Goal: Task Accomplishment & Management: Manage account settings

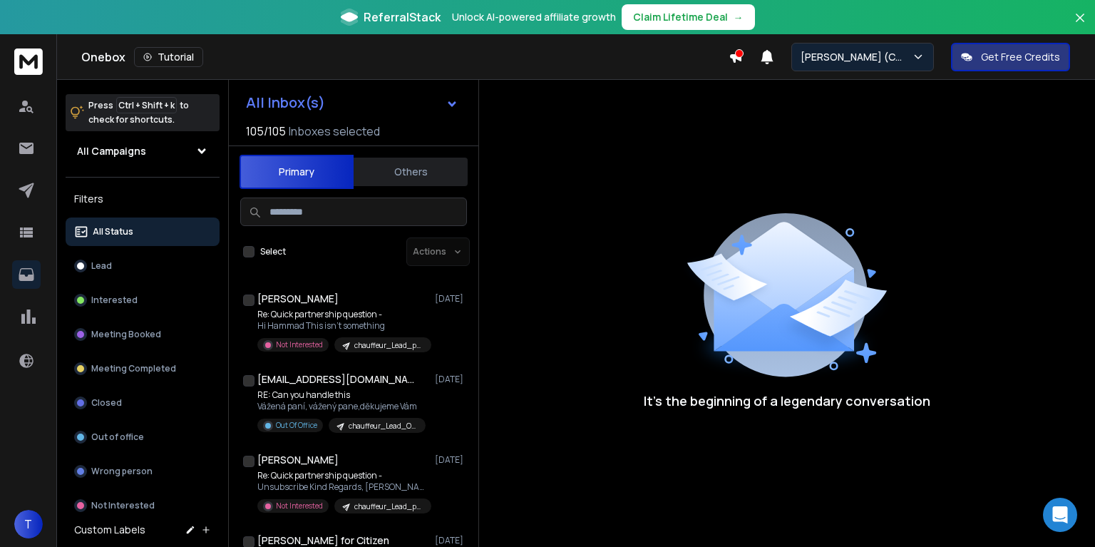
click at [864, 55] on p "[PERSON_NAME] (Cold)" at bounding box center [856, 57] width 111 height 14
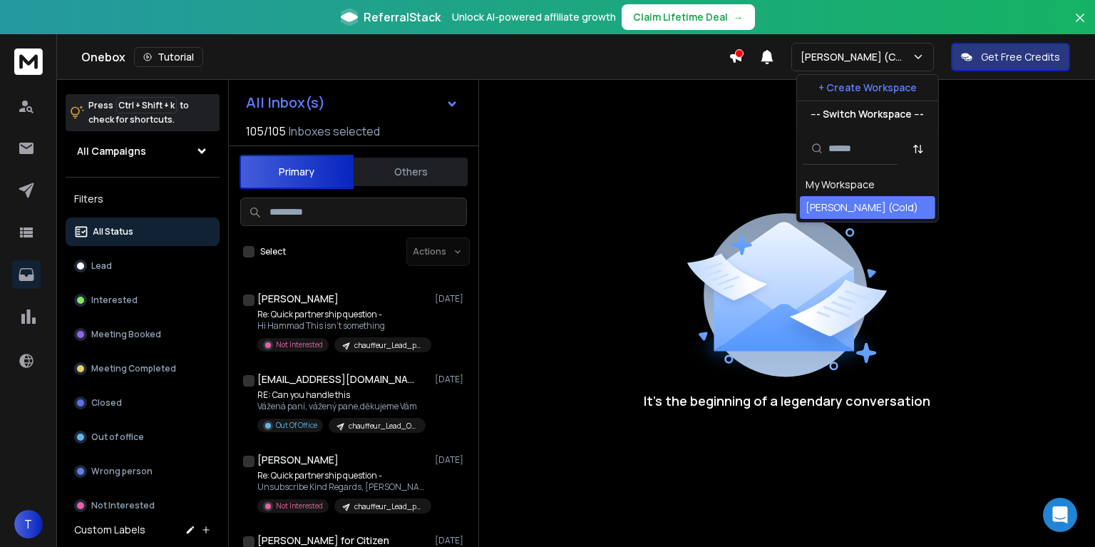
click at [861, 207] on div "[PERSON_NAME] (Cold)" at bounding box center [862, 207] width 113 height 14
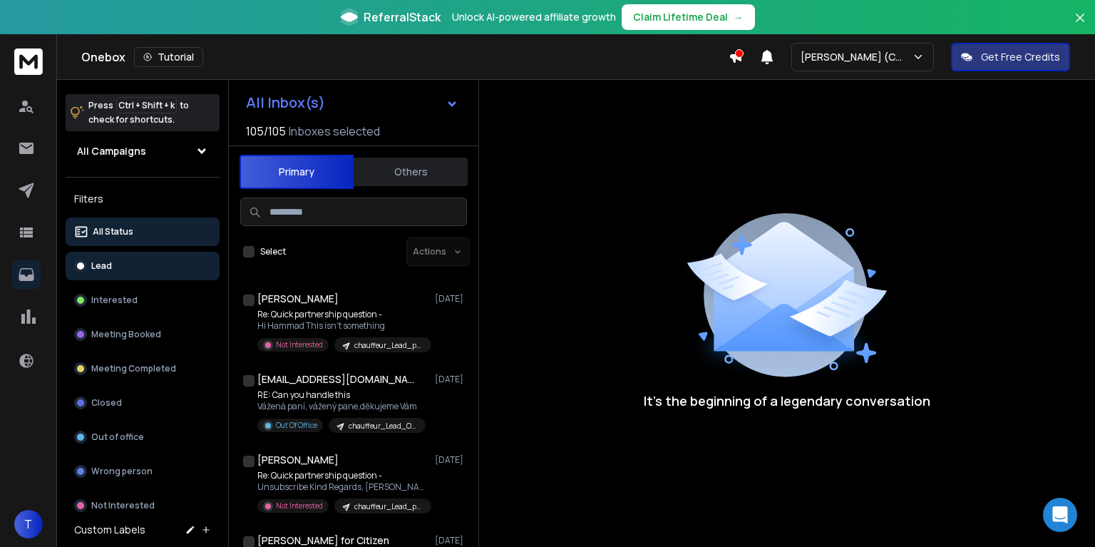
click at [126, 267] on button "Lead" at bounding box center [143, 266] width 154 height 29
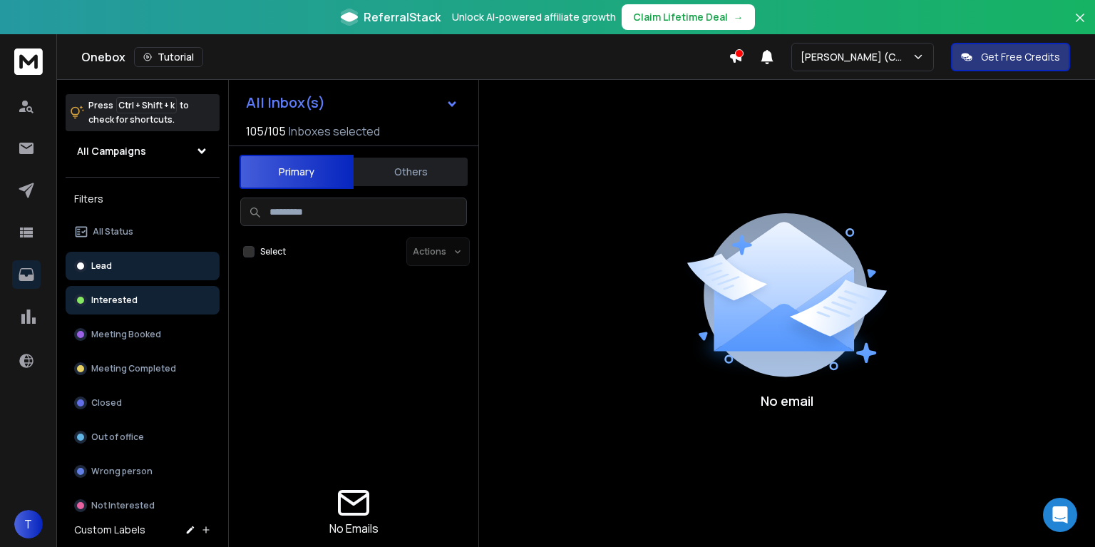
click at [140, 307] on button "Interested" at bounding box center [143, 300] width 154 height 29
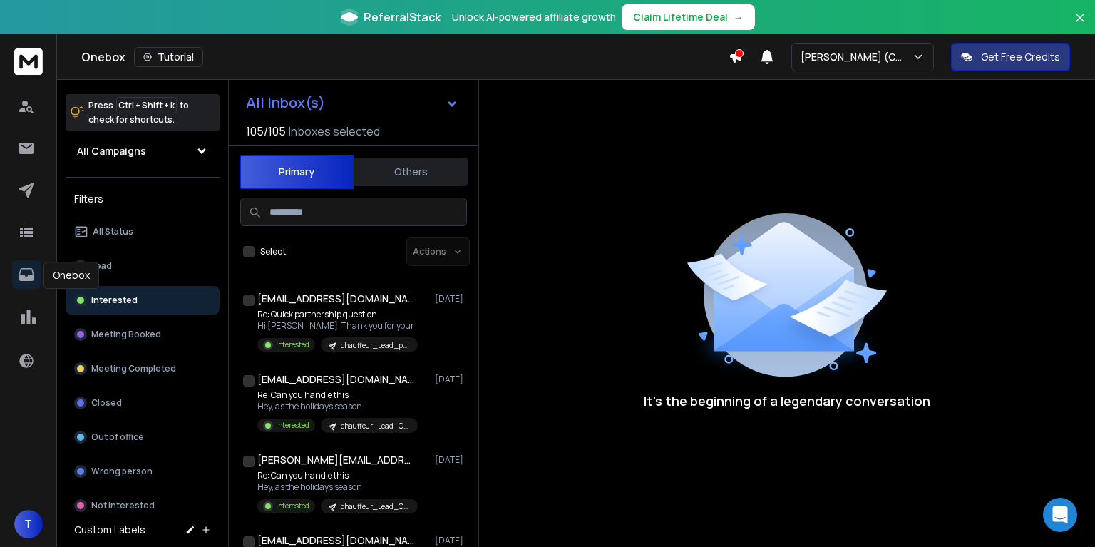
click at [30, 275] on icon at bounding box center [26, 274] width 15 height 13
click at [154, 236] on button "All Status" at bounding box center [143, 231] width 154 height 29
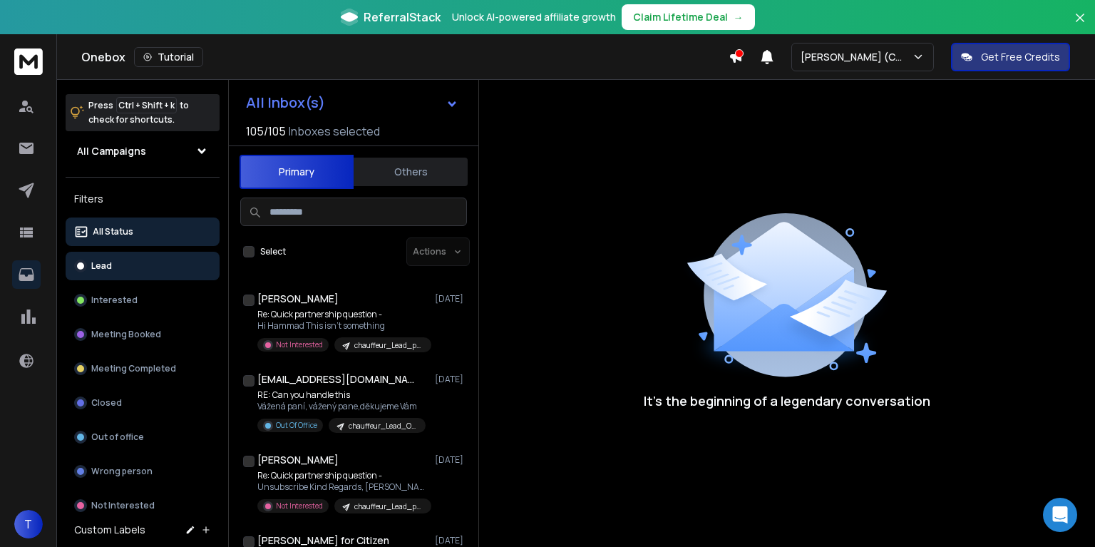
click at [160, 277] on button "Lead" at bounding box center [143, 266] width 154 height 29
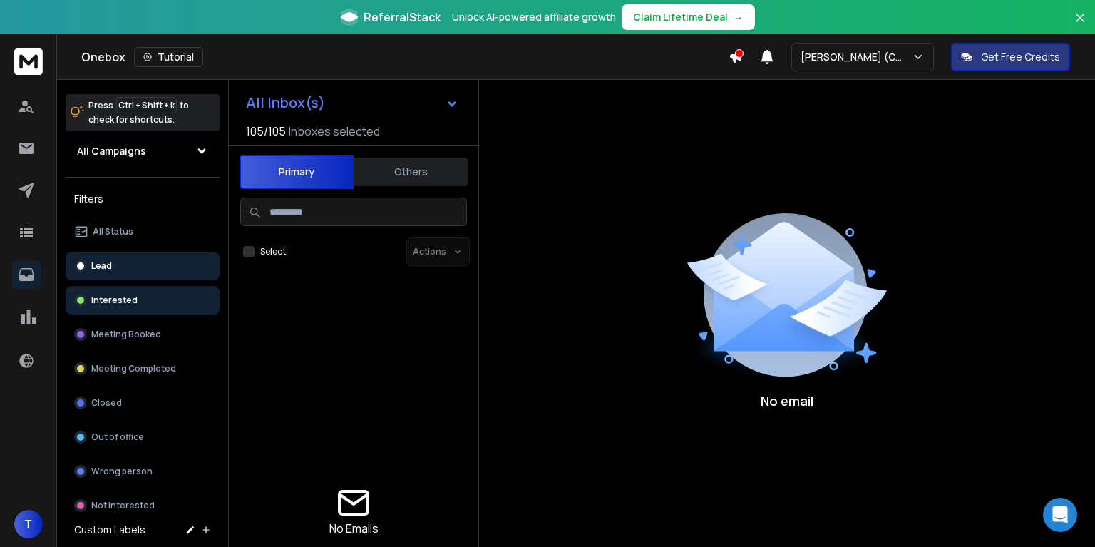
click at [155, 301] on button "Interested" at bounding box center [143, 300] width 154 height 29
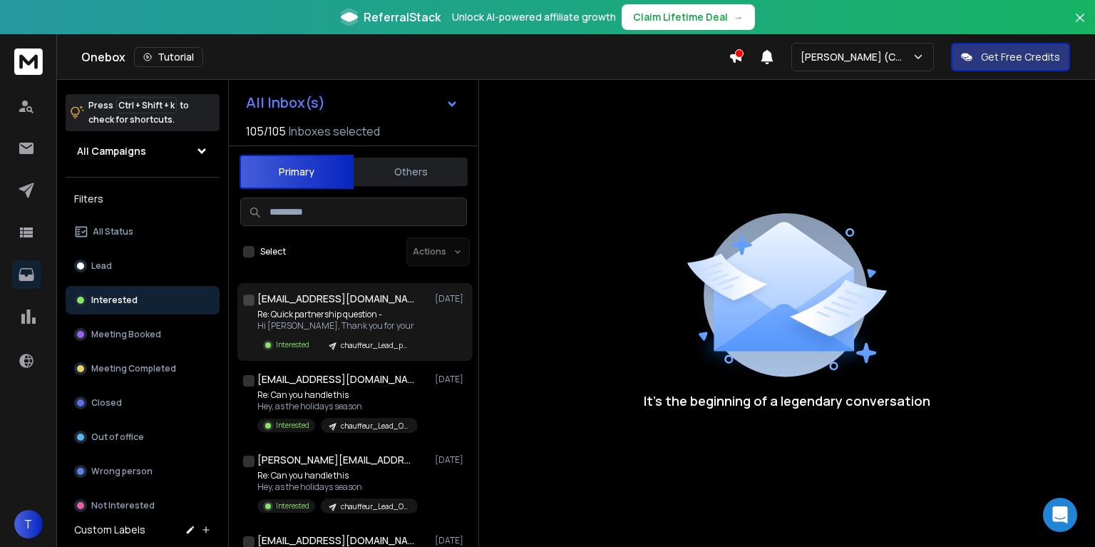
click at [382, 327] on p "Hi [PERSON_NAME], Thank you for your" at bounding box center [337, 325] width 160 height 11
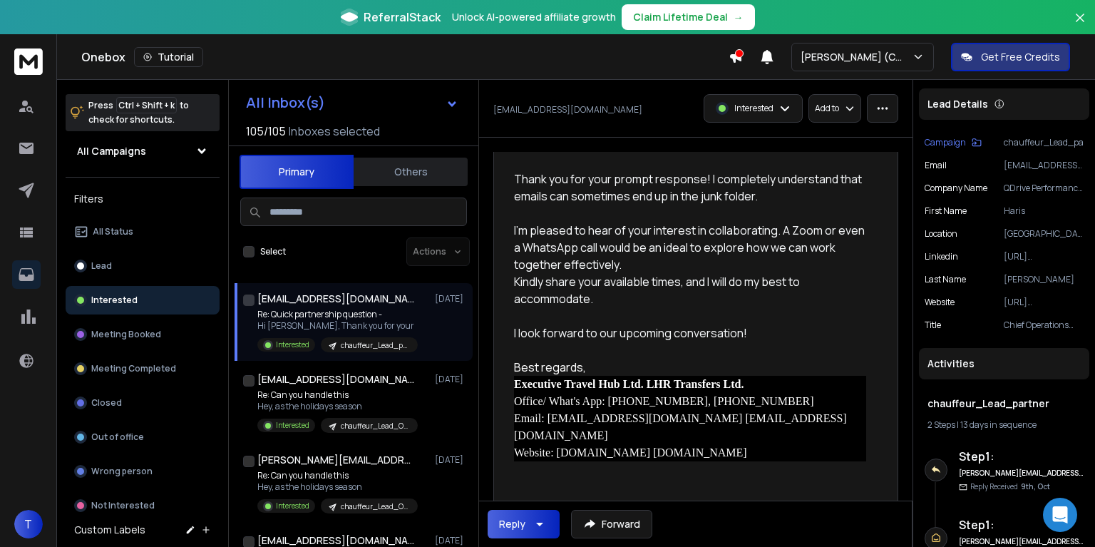
scroll to position [171, 0]
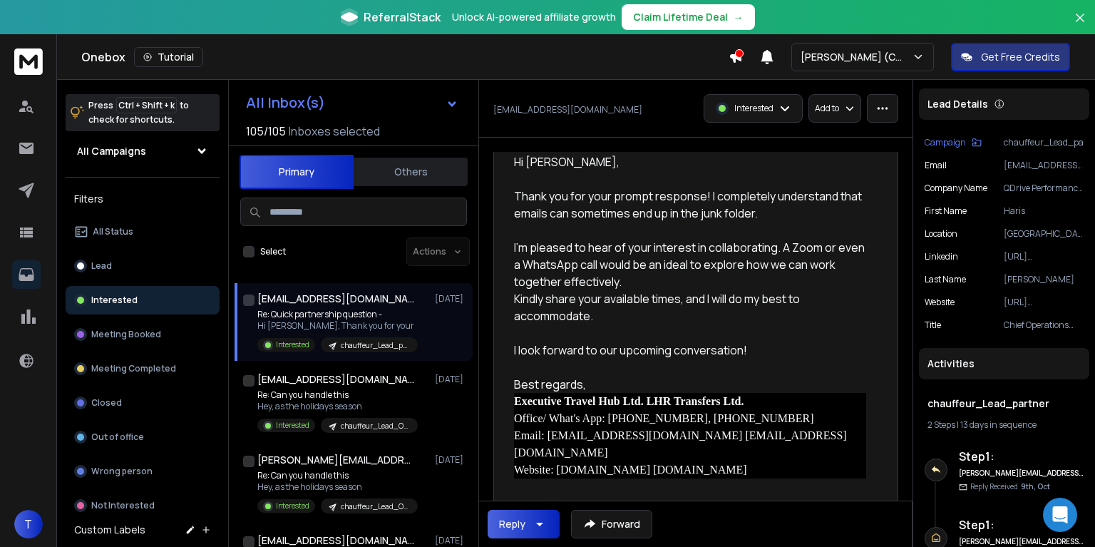
drag, startPoint x: 558, startPoint y: 439, endPoint x: 700, endPoint y: 440, distance: 141.9
click at [700, 464] on span "Website: [DOMAIN_NAME] [DOMAIN_NAME]" at bounding box center [630, 470] width 233 height 12
click at [682, 478] on div at bounding box center [690, 486] width 352 height 17
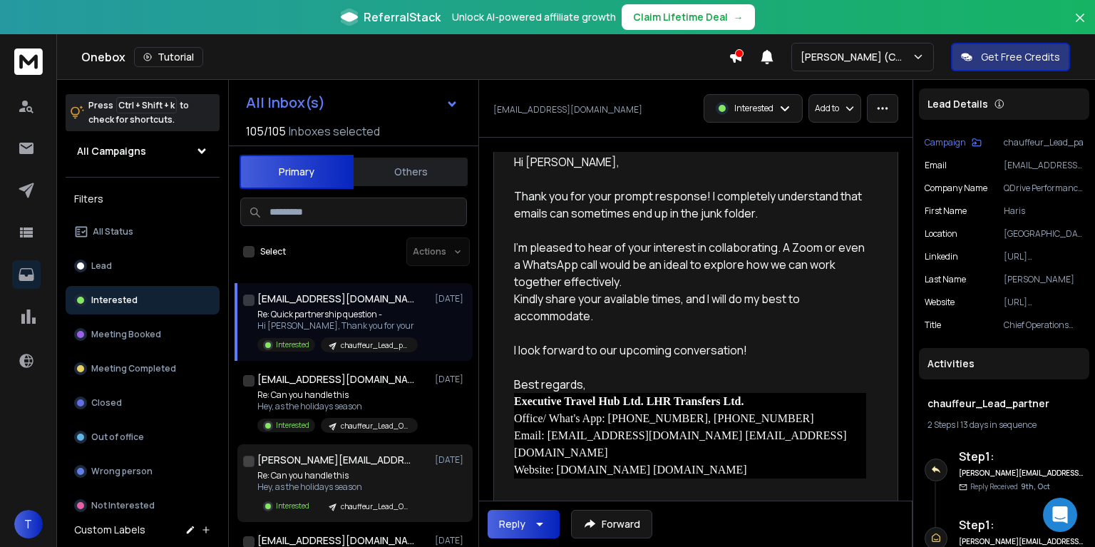
click at [359, 470] on p "Re: Can you handle this" at bounding box center [337, 475] width 160 height 11
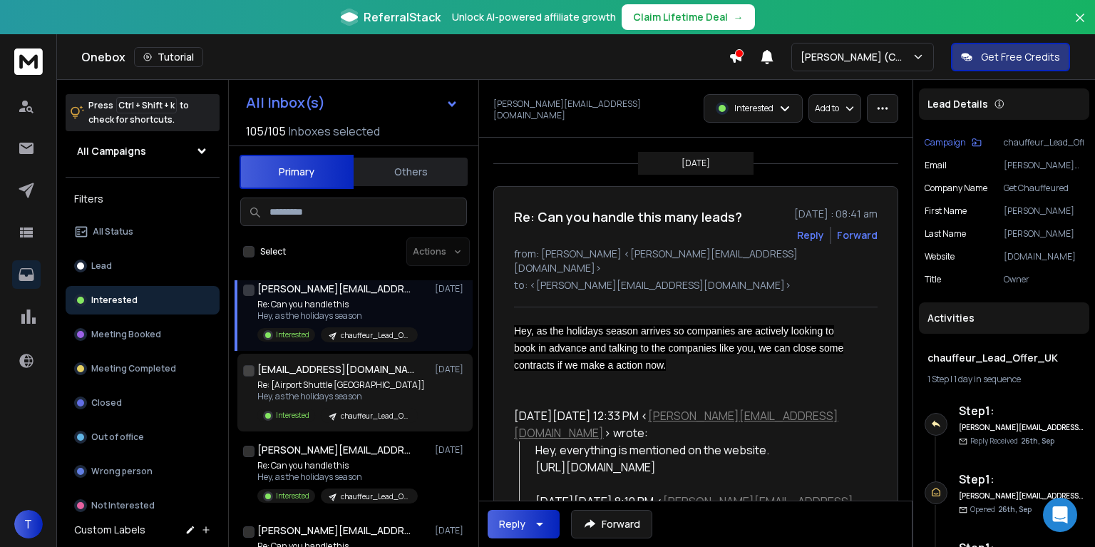
click at [362, 399] on p "Hey, as the holidays season" at bounding box center [341, 396] width 168 height 11
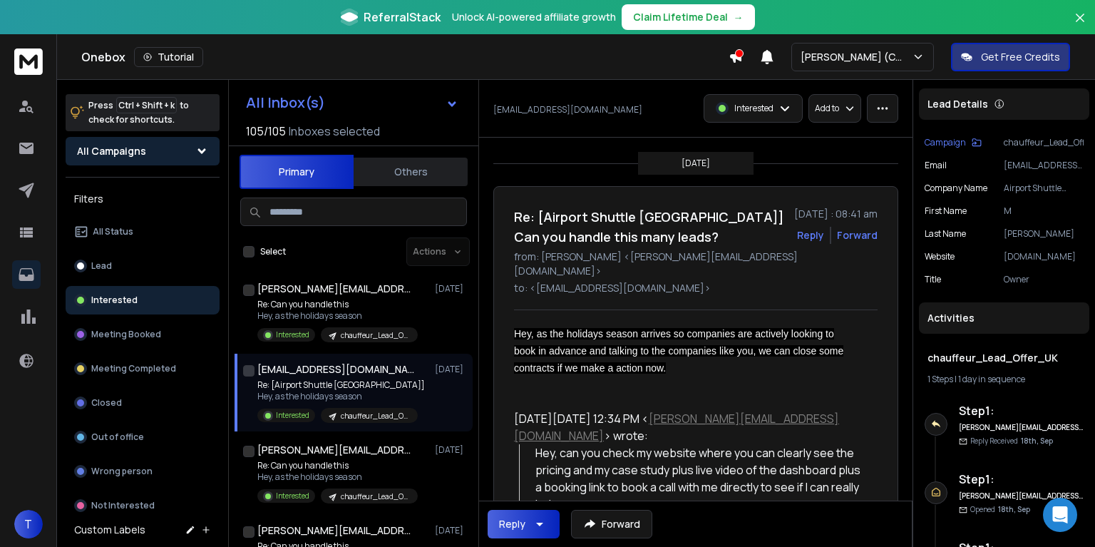
click at [151, 156] on button "All Campaigns" at bounding box center [143, 151] width 154 height 29
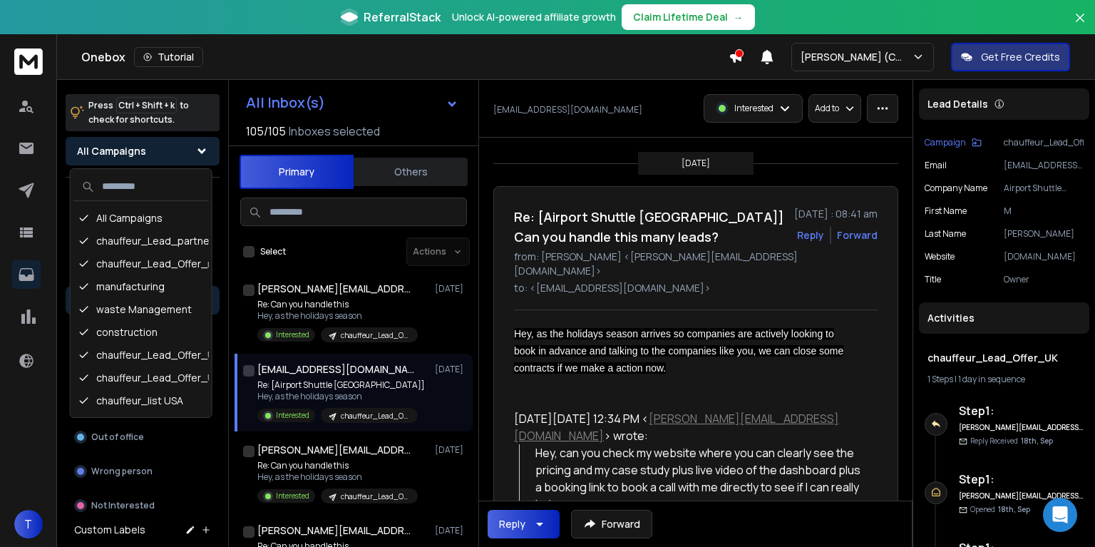
click at [151, 156] on button "All Campaigns" at bounding box center [143, 151] width 154 height 29
click at [20, 106] on icon at bounding box center [26, 106] width 17 height 17
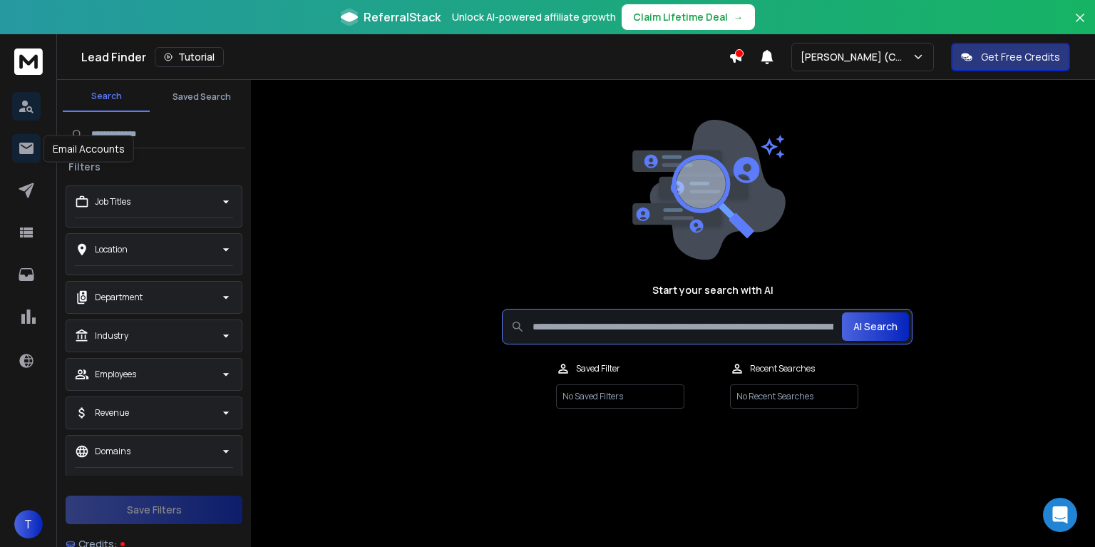
click at [29, 151] on icon at bounding box center [26, 148] width 14 height 11
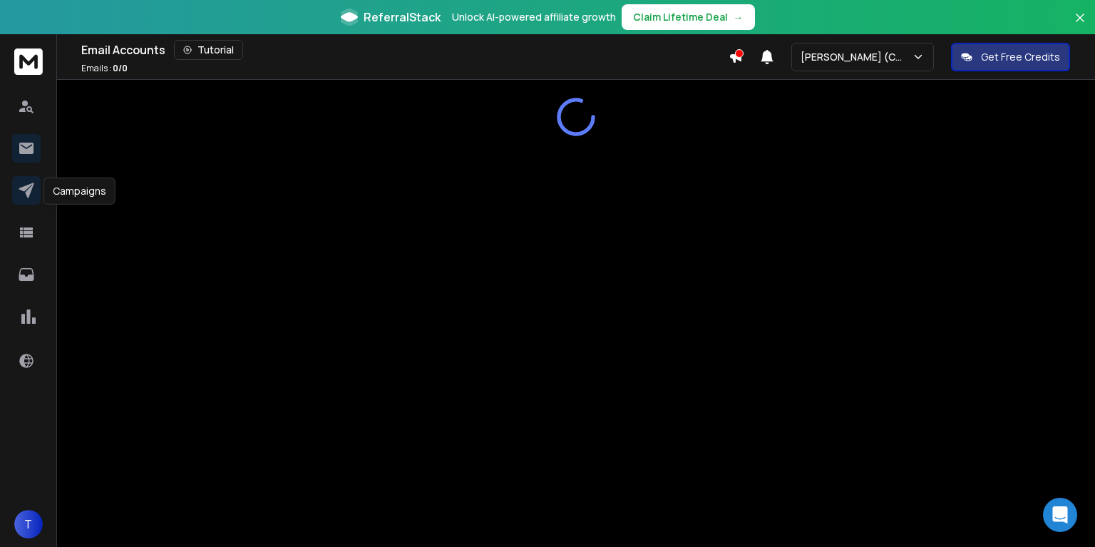
click at [24, 190] on icon at bounding box center [26, 190] width 15 height 15
click at [26, 232] on icon at bounding box center [26, 232] width 13 height 10
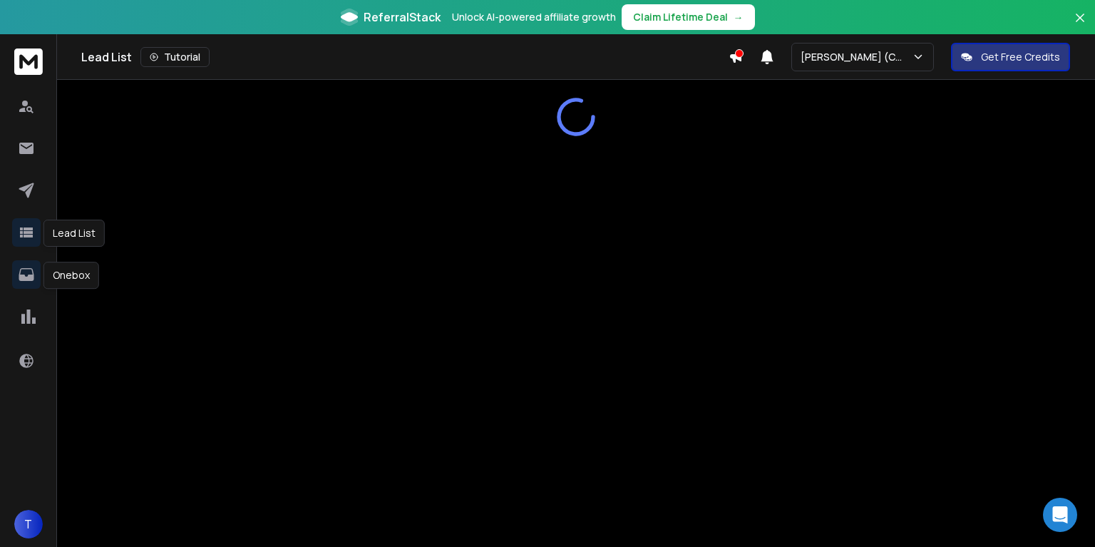
click at [26, 277] on icon at bounding box center [26, 274] width 17 height 17
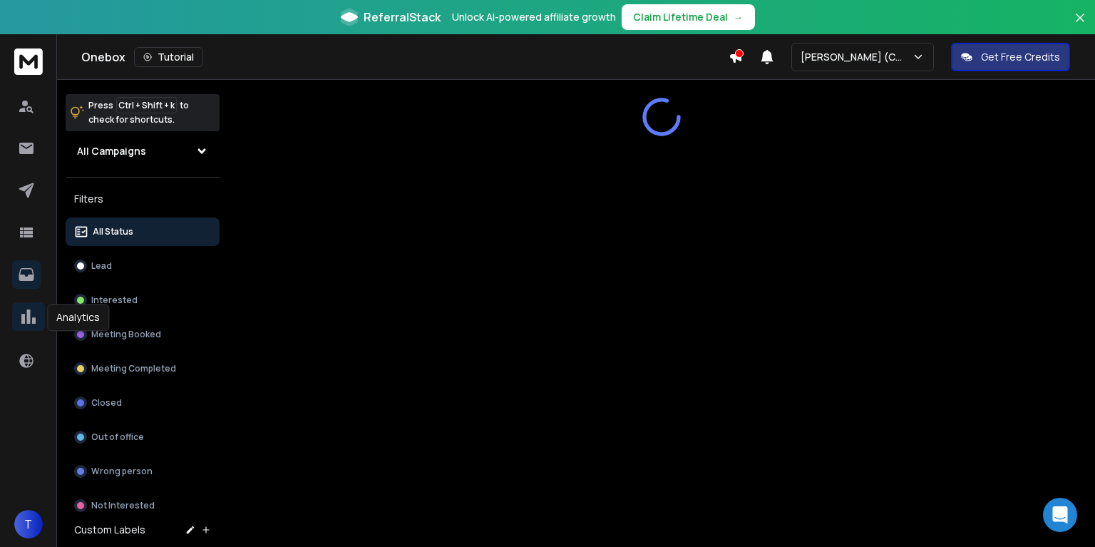
click at [25, 318] on icon at bounding box center [28, 316] width 21 height 21
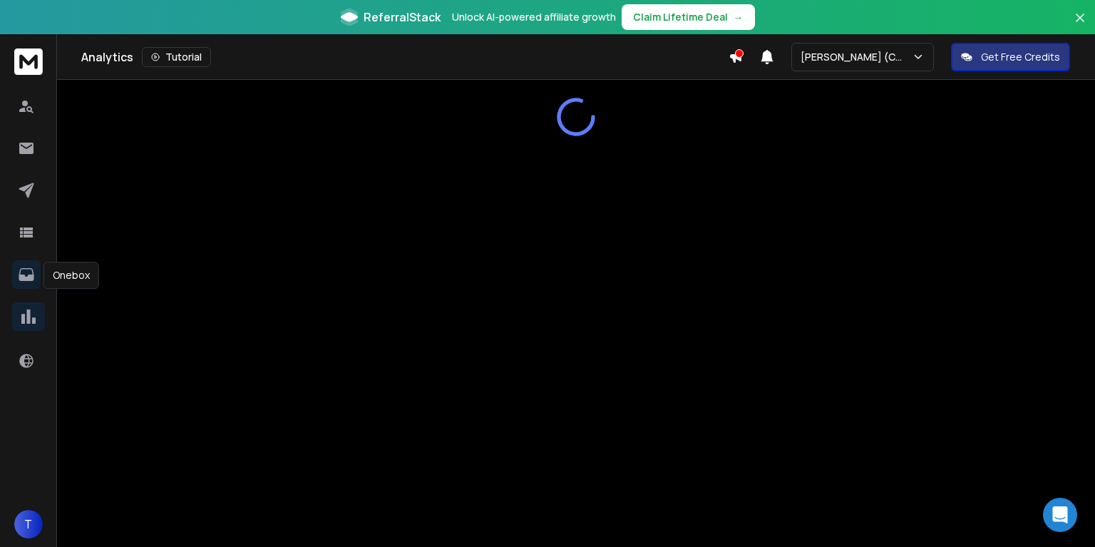
click at [26, 282] on icon at bounding box center [26, 274] width 17 height 17
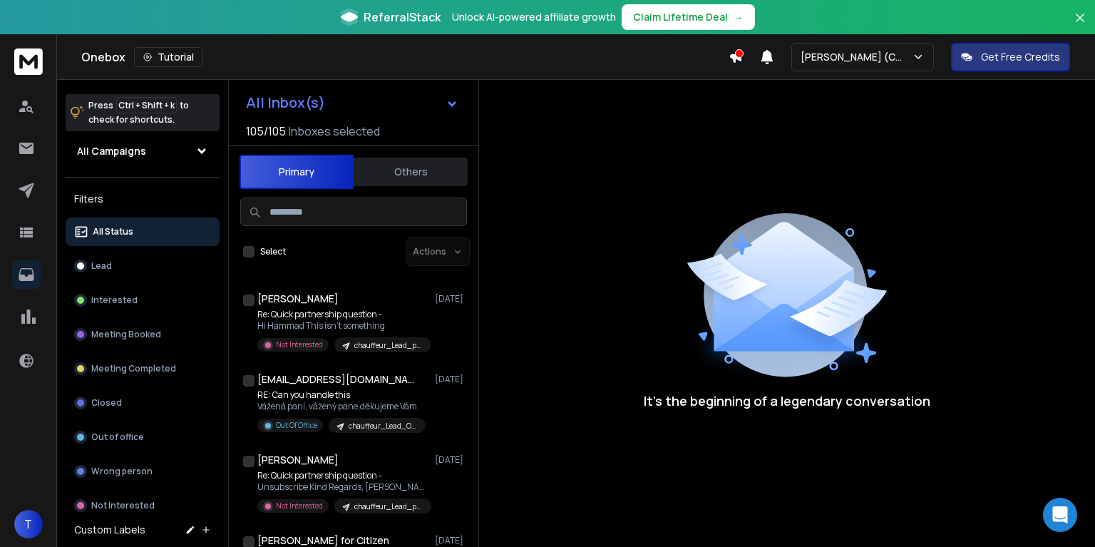
click at [31, 404] on div "T" at bounding box center [28, 293] width 57 height 518
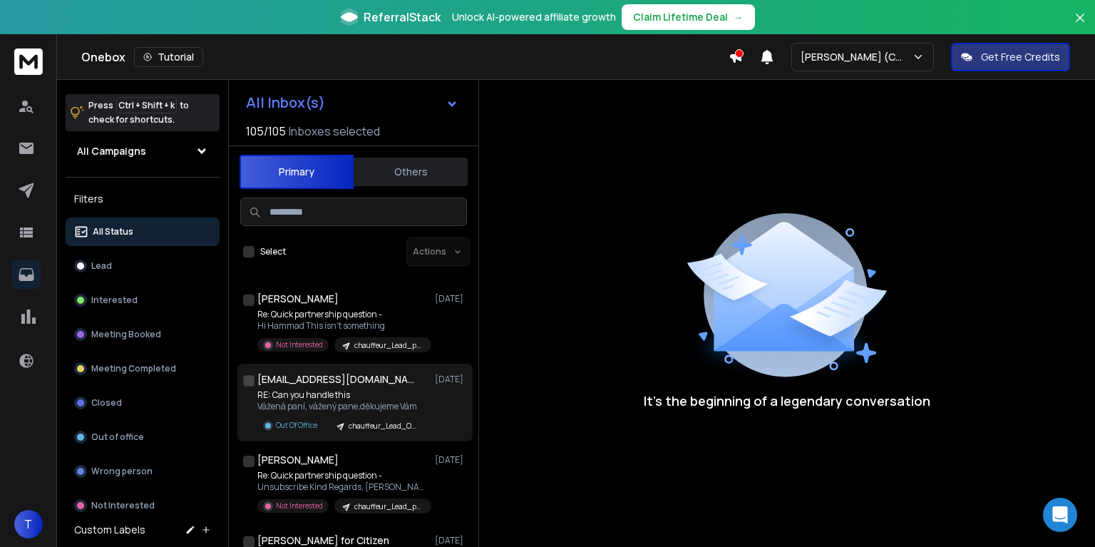
click at [328, 383] on div "[EMAIL_ADDRESS][DOMAIN_NAME] [DATE]" at bounding box center [362, 379] width 210 height 14
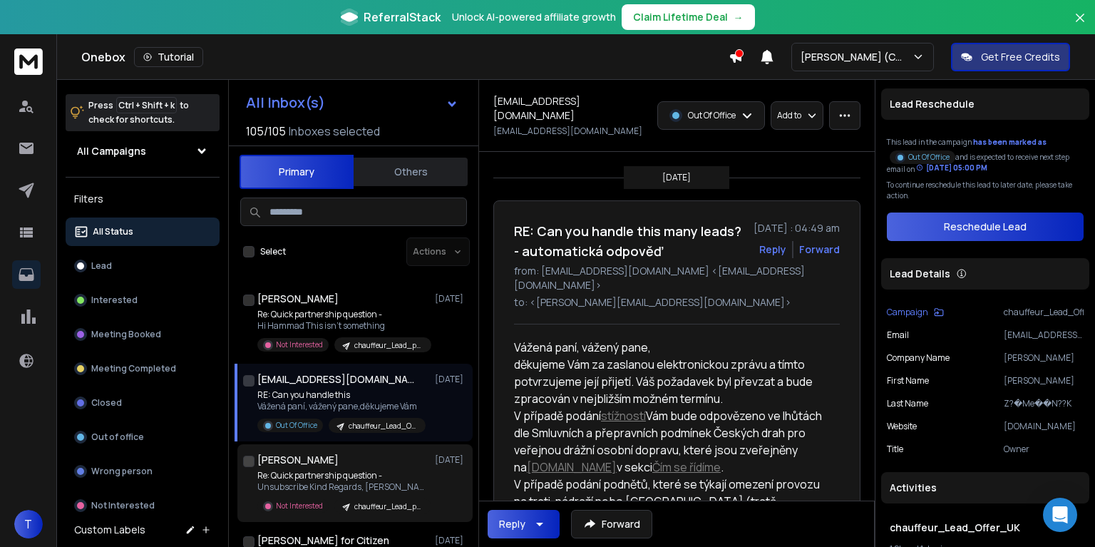
click at [384, 473] on p "Re: Quick partnership question -" at bounding box center [342, 475] width 171 height 11
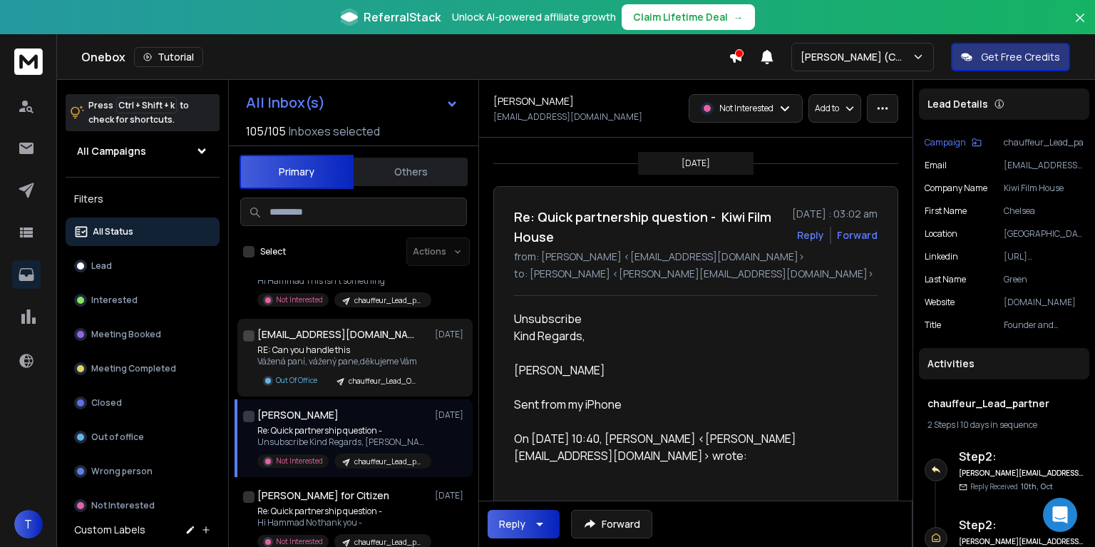
scroll to position [114, 0]
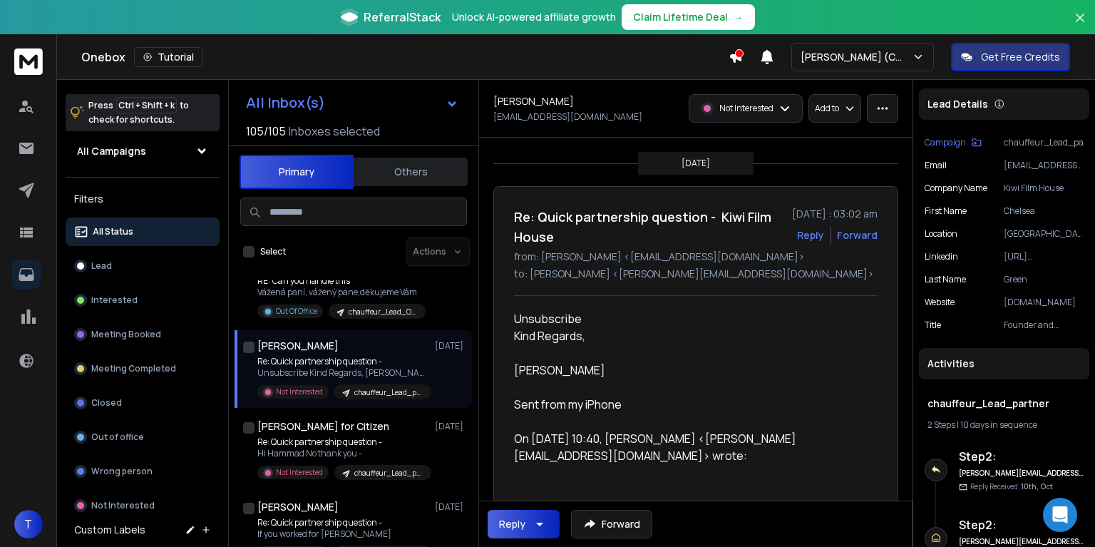
click at [374, 382] on div "Re: Quick partnership question - Unsubscribe Kind Regards, [PERSON_NAME] Sent f…" at bounding box center [344, 377] width 174 height 43
click at [394, 354] on div "[PERSON_NAME] [DATE] Re: Quick partnership question - Unsubscribe Kind Regards,…" at bounding box center [362, 369] width 210 height 61
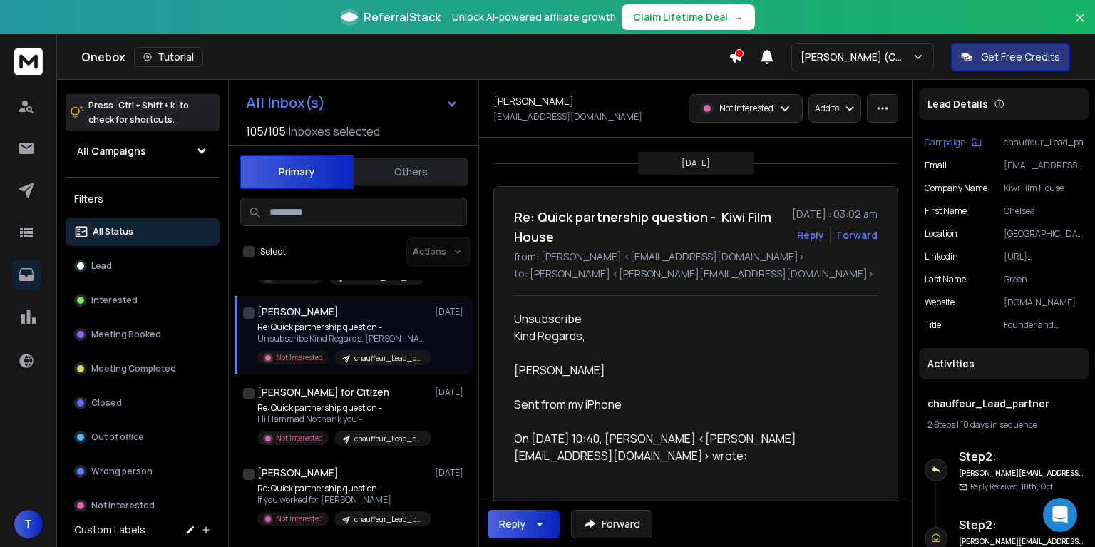
scroll to position [228, 0]
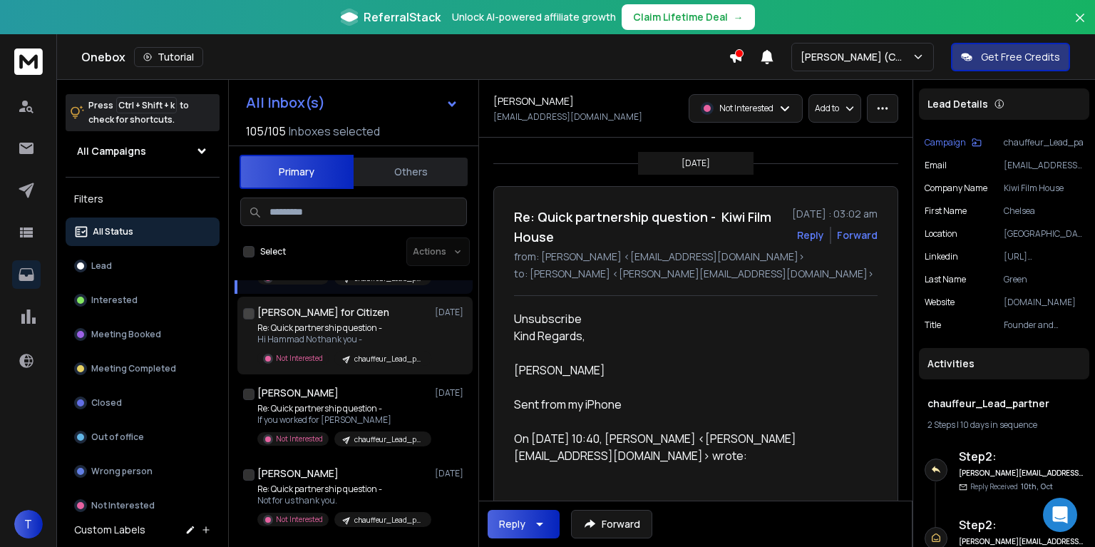
click at [389, 328] on p "Re: Quick partnership question -" at bounding box center [342, 327] width 171 height 11
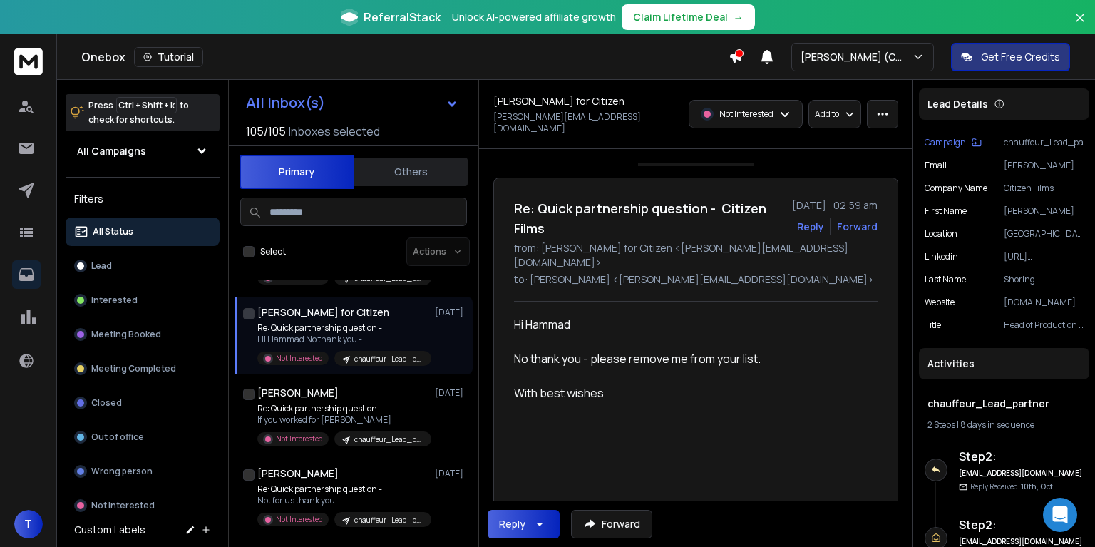
scroll to position [0, 0]
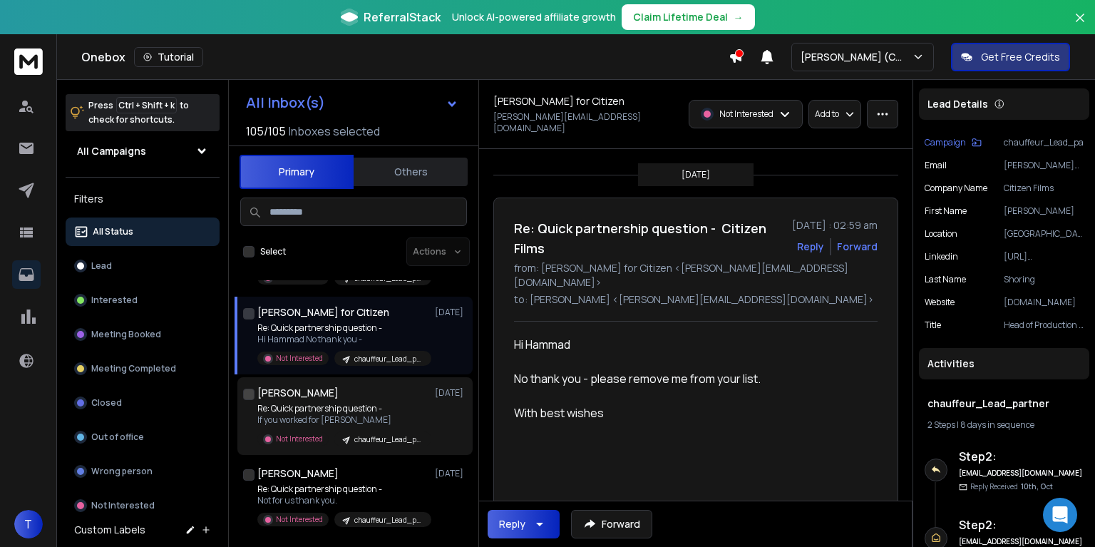
click at [387, 404] on p "Re: Quick partnership question -" at bounding box center [342, 408] width 171 height 11
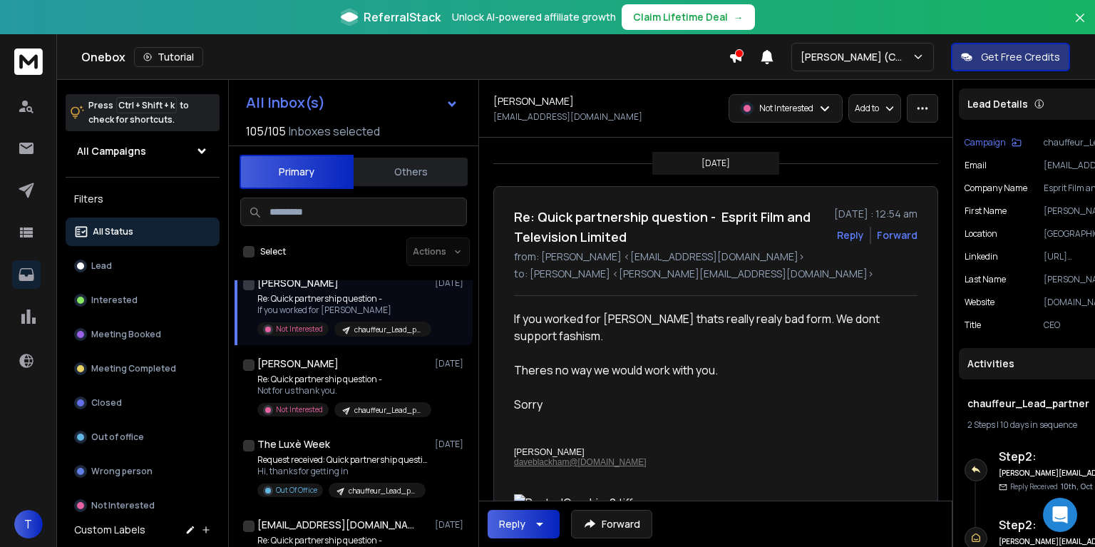
scroll to position [342, 0]
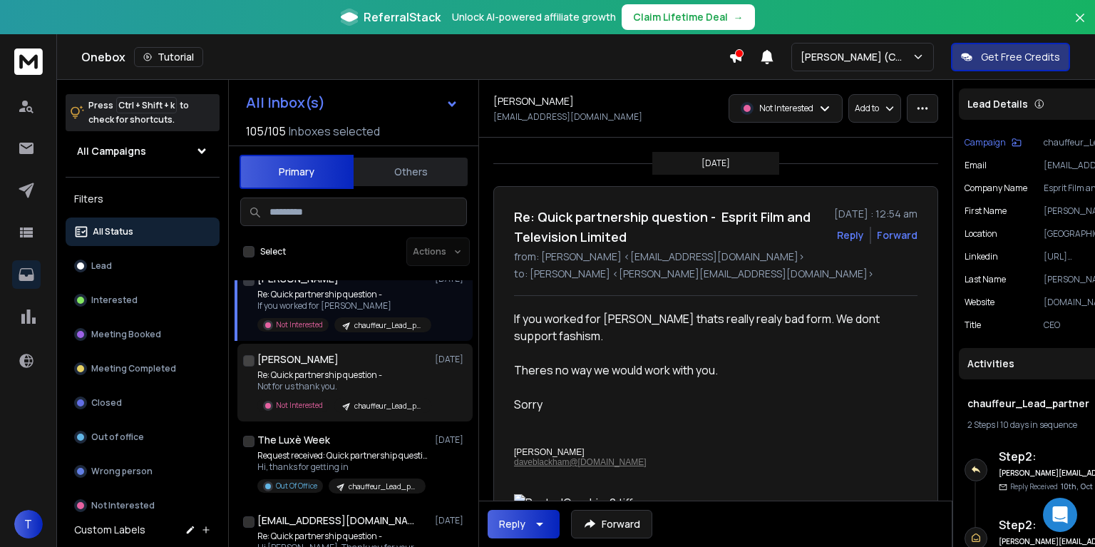
click at [327, 375] on p "Re: Quick partnership question -" at bounding box center [342, 374] width 171 height 11
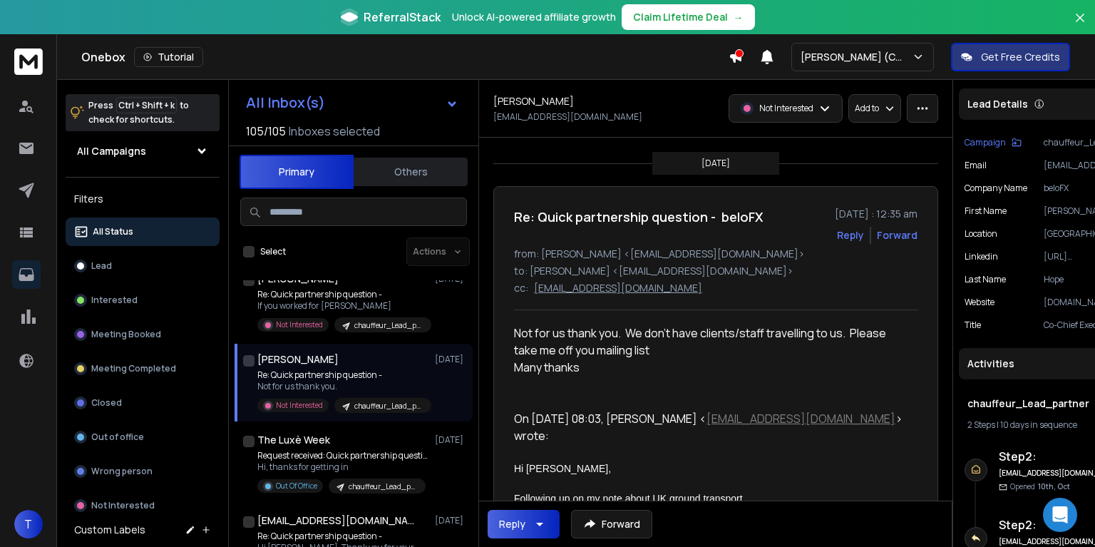
scroll to position [399, 0]
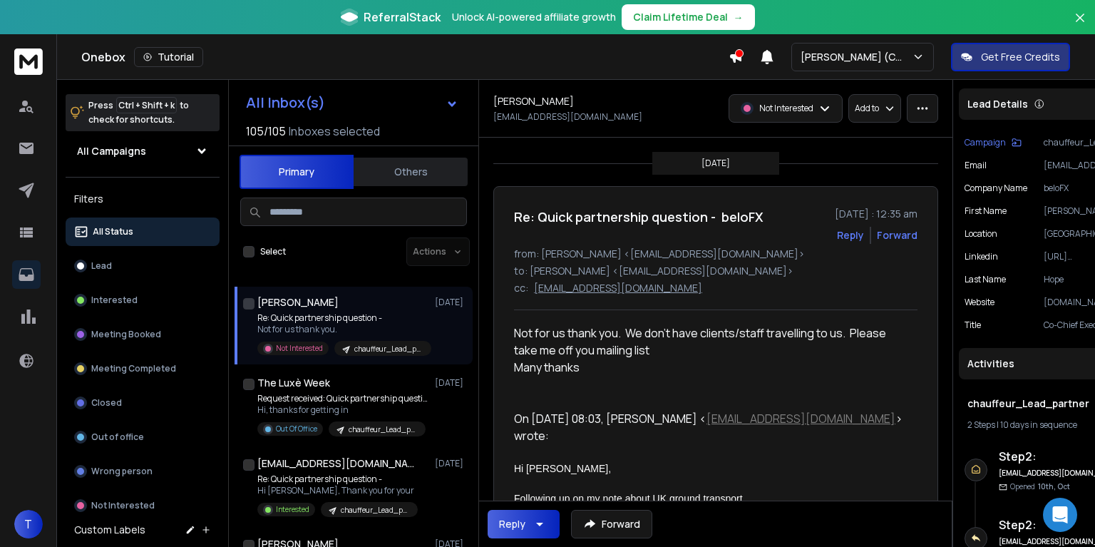
click at [327, 373] on div "The Luxè Week [DATE] Request received: Quick partnership question Hi, thanks fo…" at bounding box center [354, 406] width 235 height 78
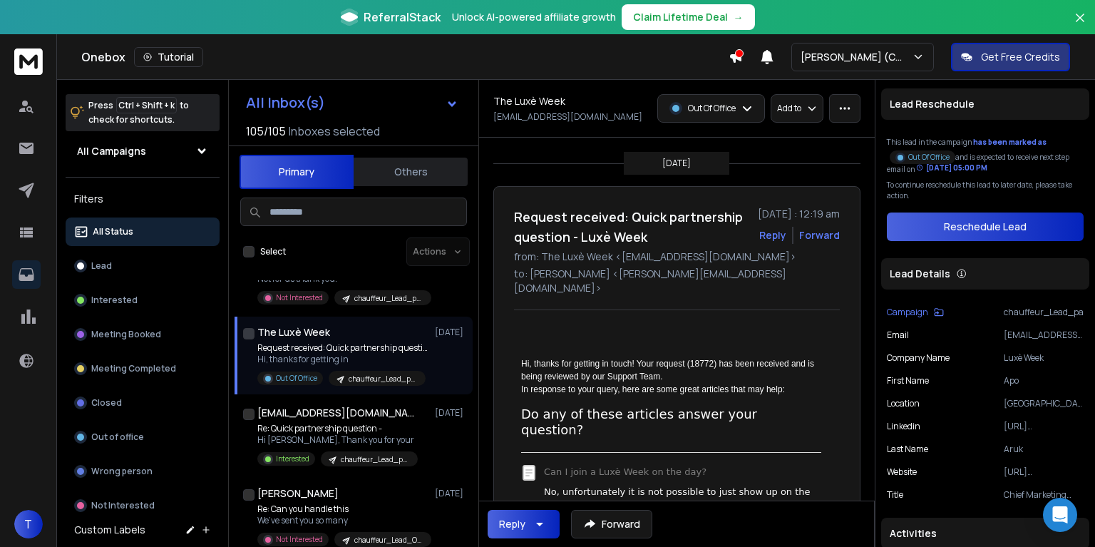
scroll to position [513, 0]
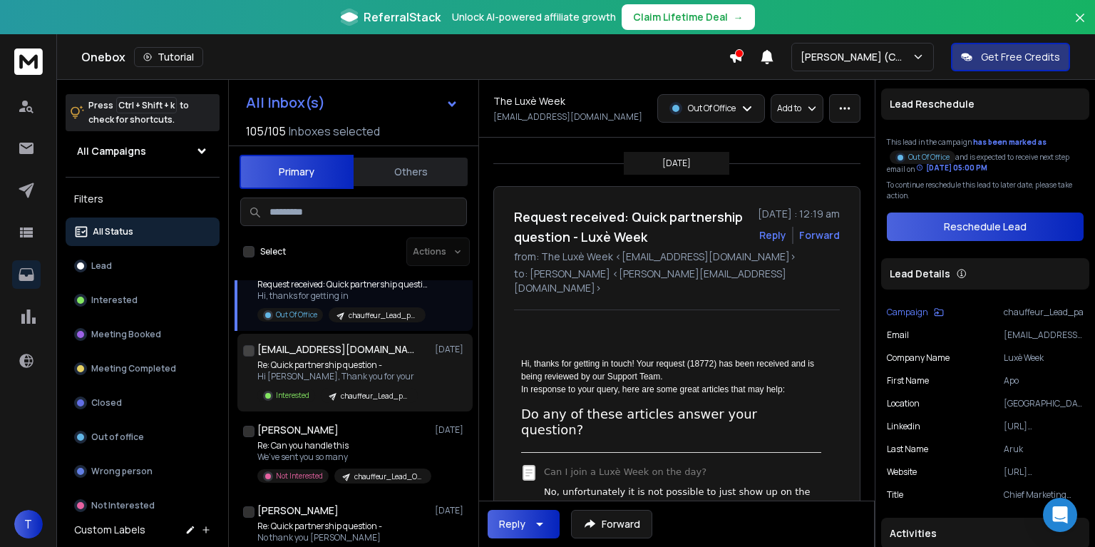
click at [331, 357] on div "[EMAIL_ADDRESS][DOMAIN_NAME] [DATE] Re: Quick partnership question - Hi [PERSON…" at bounding box center [362, 372] width 210 height 61
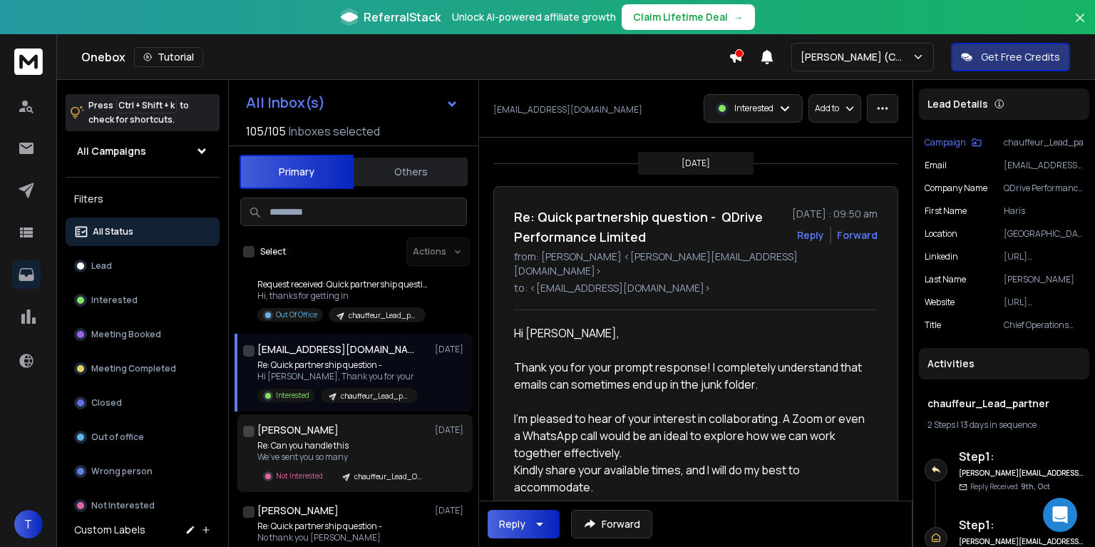
click at [308, 435] on h1 "[PERSON_NAME]" at bounding box center [297, 430] width 81 height 14
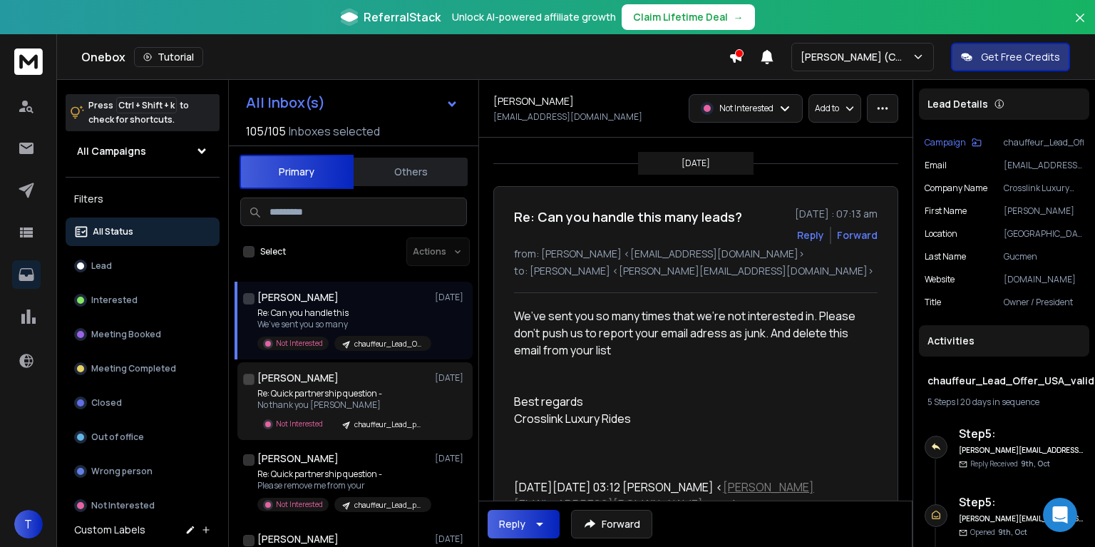
scroll to position [628, 0]
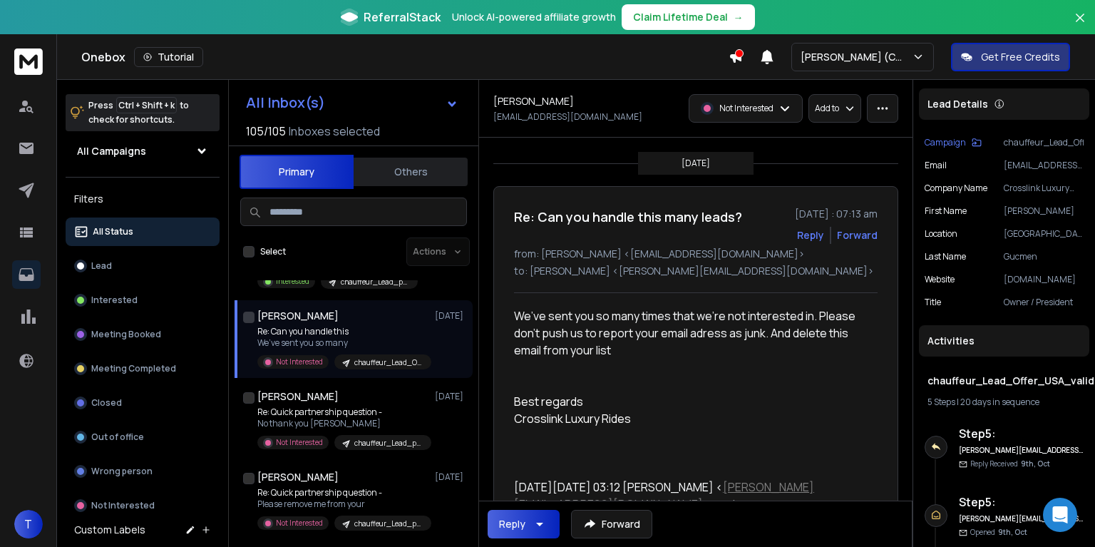
click at [307, 345] on p "We’ve sent you so many" at bounding box center [342, 342] width 171 height 11
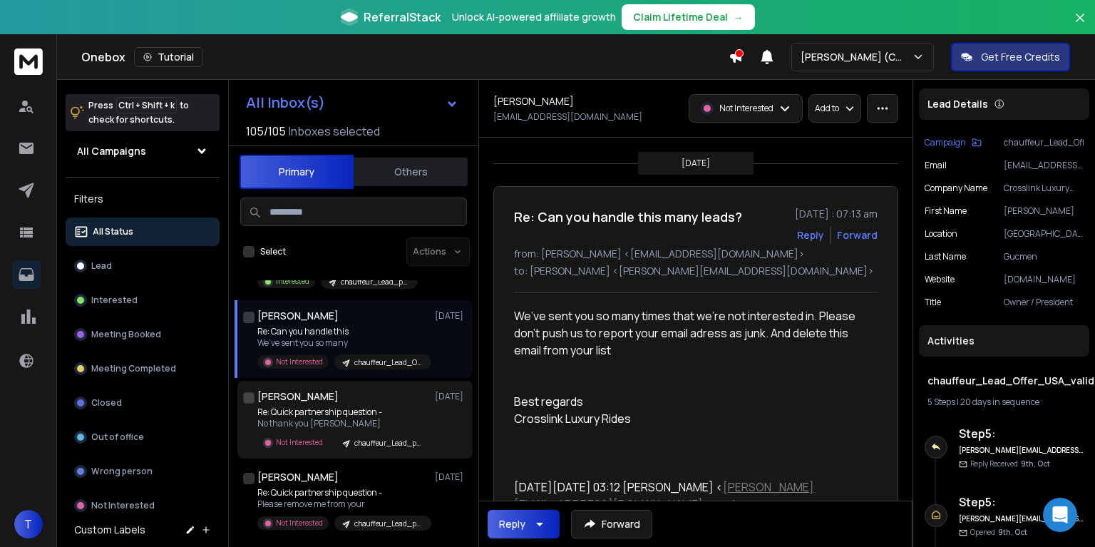
click at [313, 389] on h1 "[PERSON_NAME]" at bounding box center [297, 396] width 81 height 14
